Goal: Task Accomplishment & Management: Manage account settings

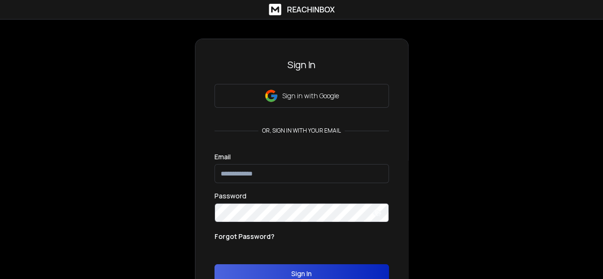
click at [234, 171] on input "email" at bounding box center [302, 173] width 175 height 19
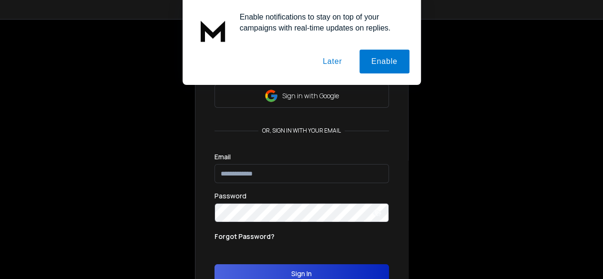
paste input "**********"
drag, startPoint x: 283, startPoint y: 176, endPoint x: 443, endPoint y: 202, distance: 162.4
click at [443, 202] on div "**********" at bounding box center [301, 178] width 603 height 279
type input "**********"
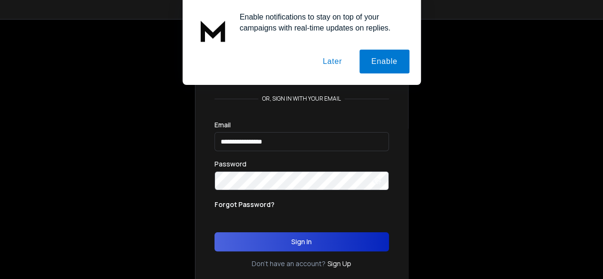
click at [316, 237] on button "Sign In" at bounding box center [302, 241] width 175 height 19
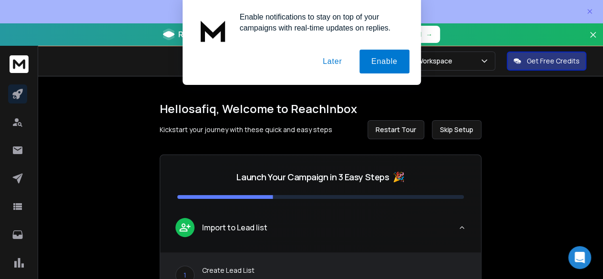
click at [338, 61] on button "Later" at bounding box center [332, 62] width 43 height 24
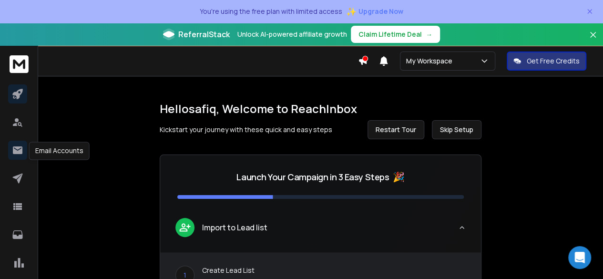
click at [12, 150] on icon at bounding box center [17, 150] width 11 height 11
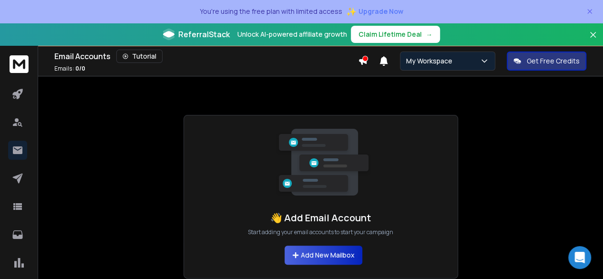
click at [454, 65] on p "My Workspace" at bounding box center [431, 61] width 50 height 10
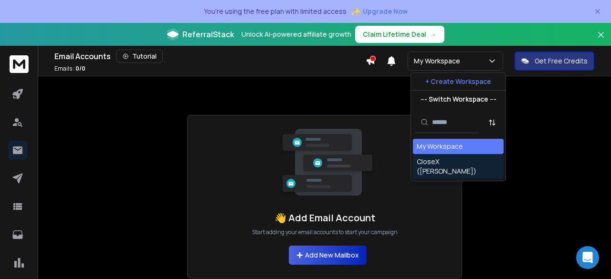
click at [447, 164] on div "CloseX ([PERSON_NAME])" at bounding box center [457, 166] width 83 height 19
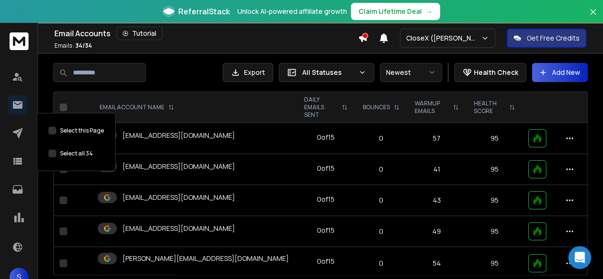
click at [60, 107] on button "Select this Page" at bounding box center [64, 108] width 8 height 8
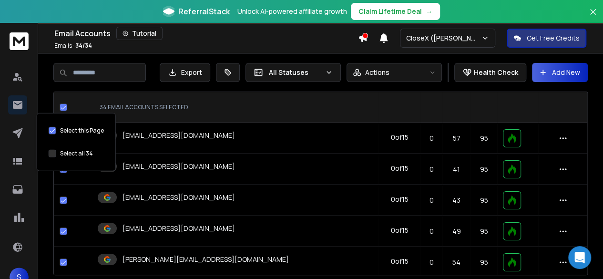
click at [60, 107] on button "Select this Page" at bounding box center [64, 108] width 8 height 8
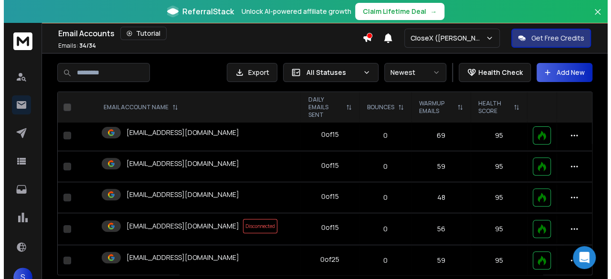
scroll to position [239, 0]
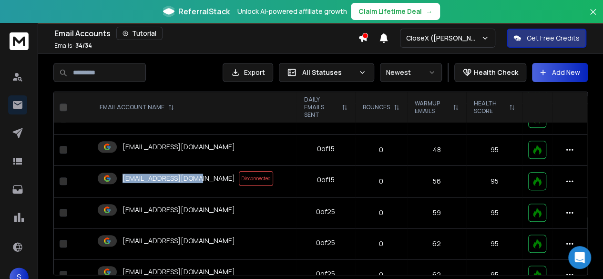
drag, startPoint x: 121, startPoint y: 173, endPoint x: 192, endPoint y: 179, distance: 71.3
click at [192, 179] on div "safiq@clickonomi.com Disconnected" at bounding box center [194, 178] width 193 height 14
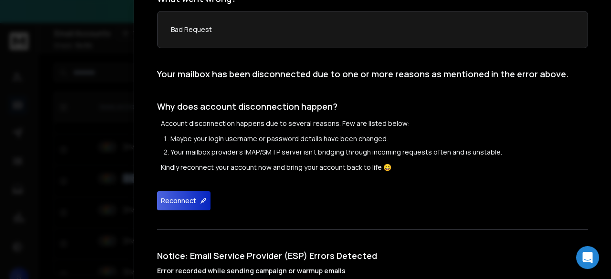
scroll to position [0, 0]
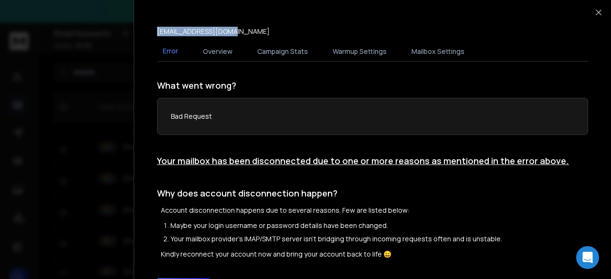
drag, startPoint x: 153, startPoint y: 27, endPoint x: 252, endPoint y: 27, distance: 99.2
copy p "safiq@clickonomi.com"
